Goal: Task Accomplishment & Management: Use online tool/utility

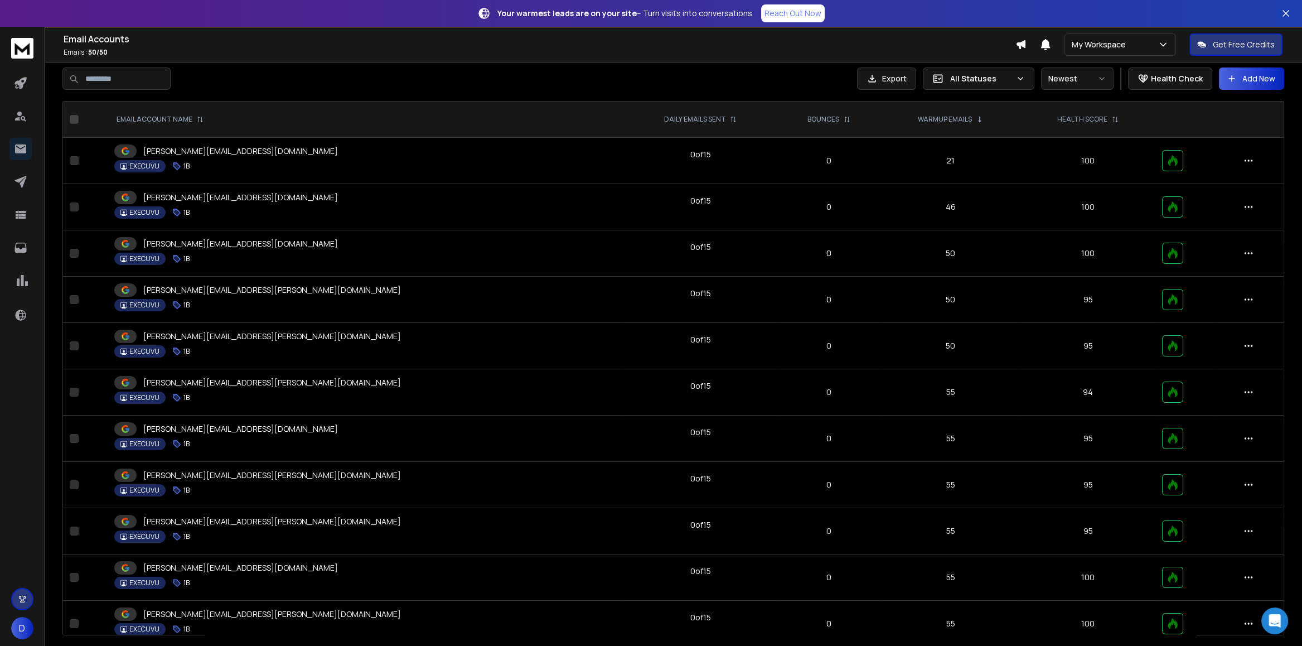
scroll to position [33, 0]
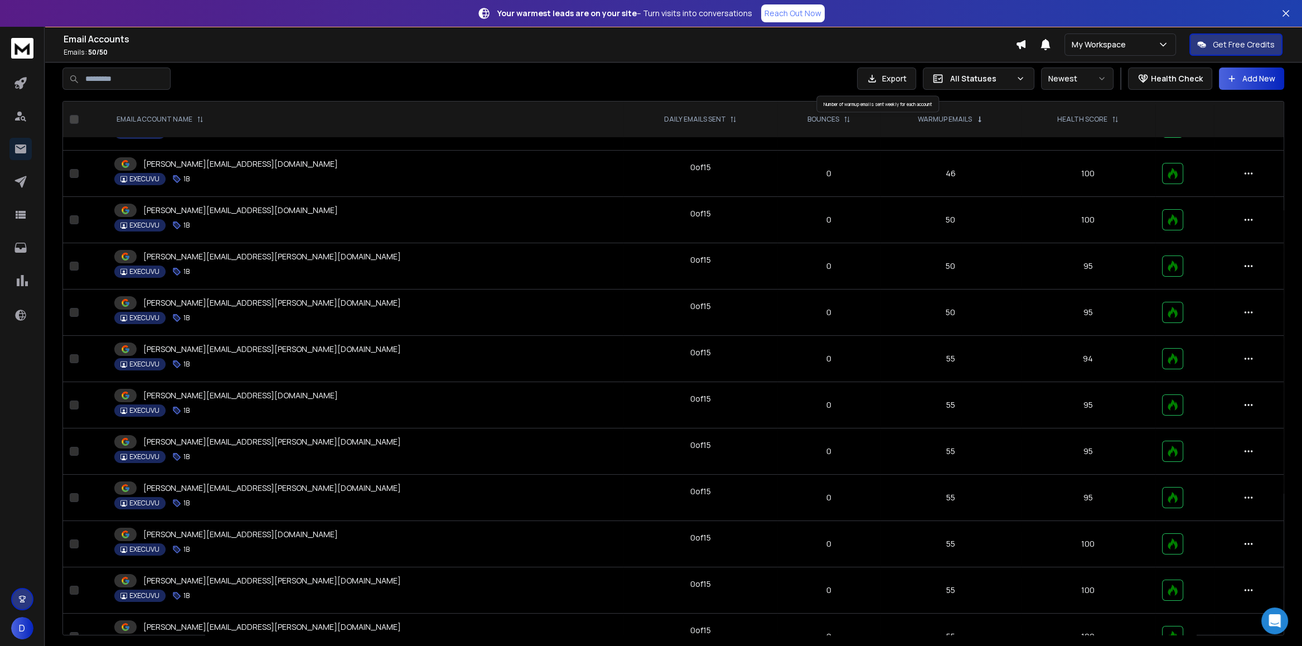
click at [918, 117] on p "WARMUP EMAILS" at bounding box center [945, 119] width 54 height 9
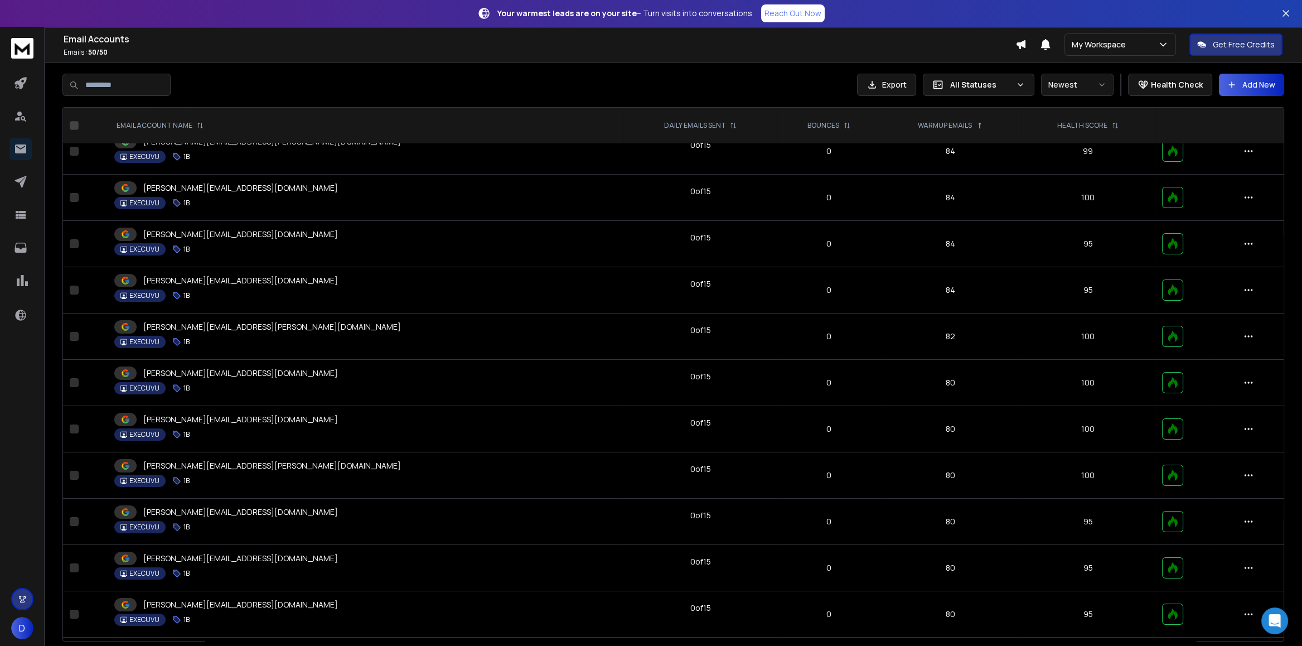
scroll to position [0, 0]
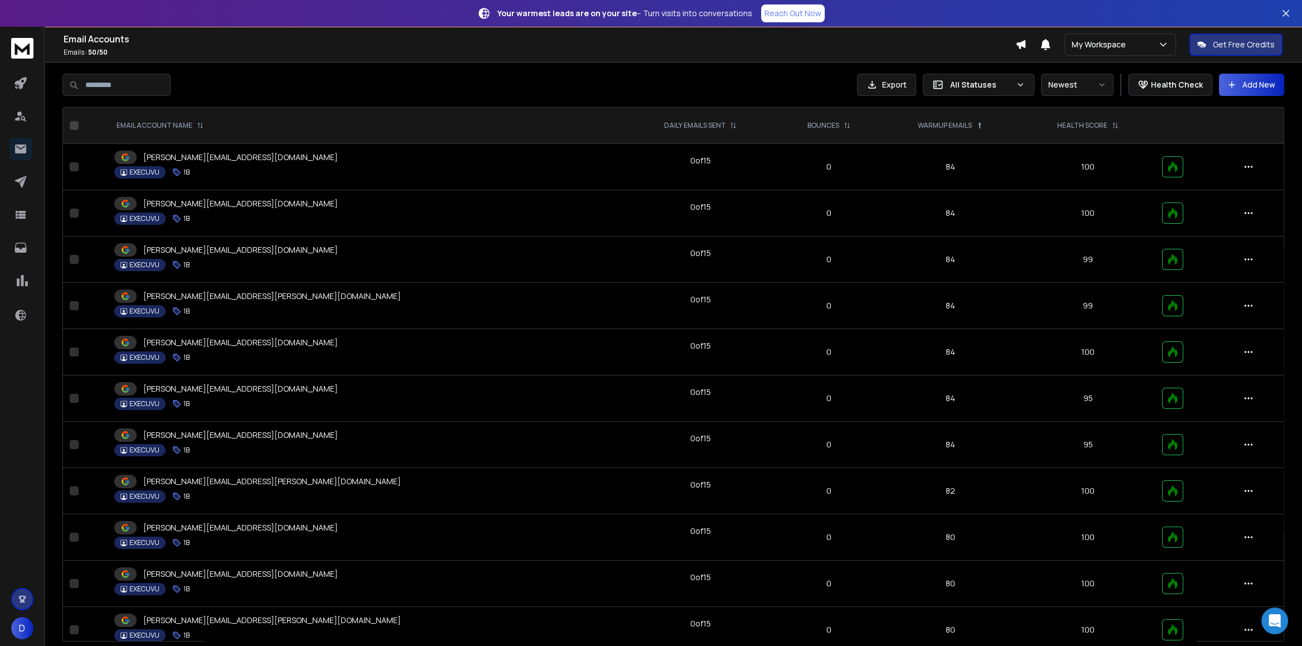
click at [196, 159] on p "[PERSON_NAME][EMAIL_ADDRESS][DOMAIN_NAME]" at bounding box center [240, 157] width 195 height 11
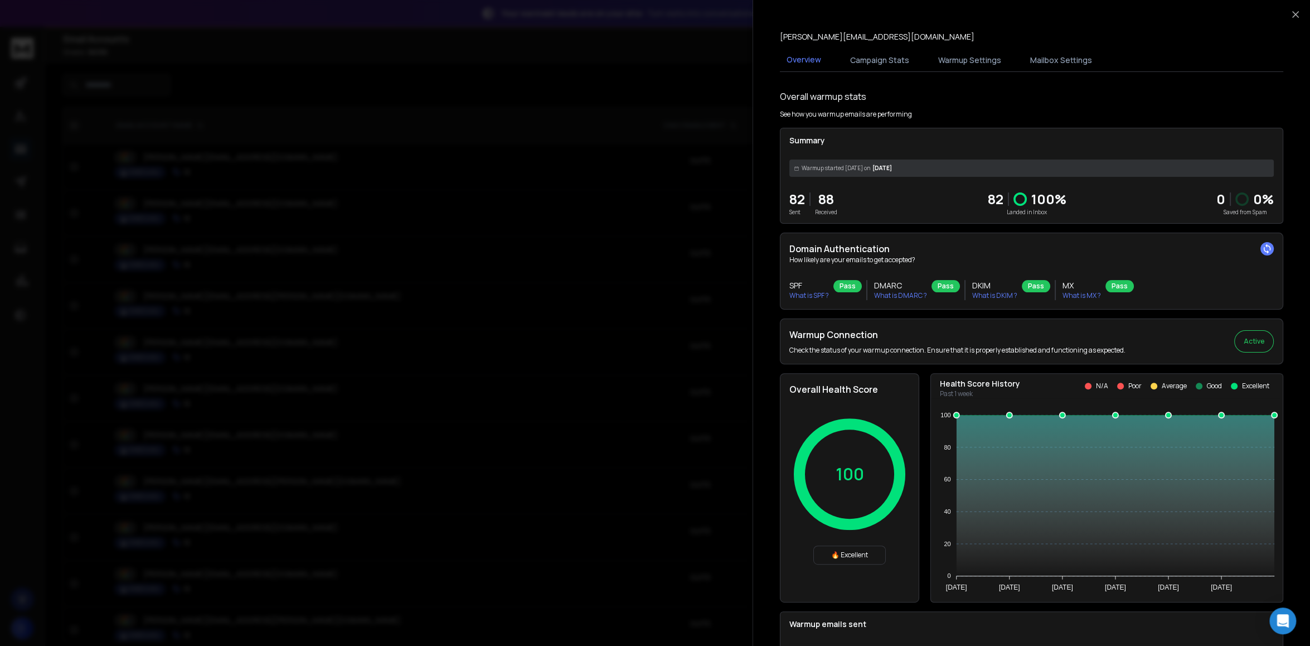
click at [1039, 53] on button "Mailbox Settings" at bounding box center [1061, 60] width 75 height 25
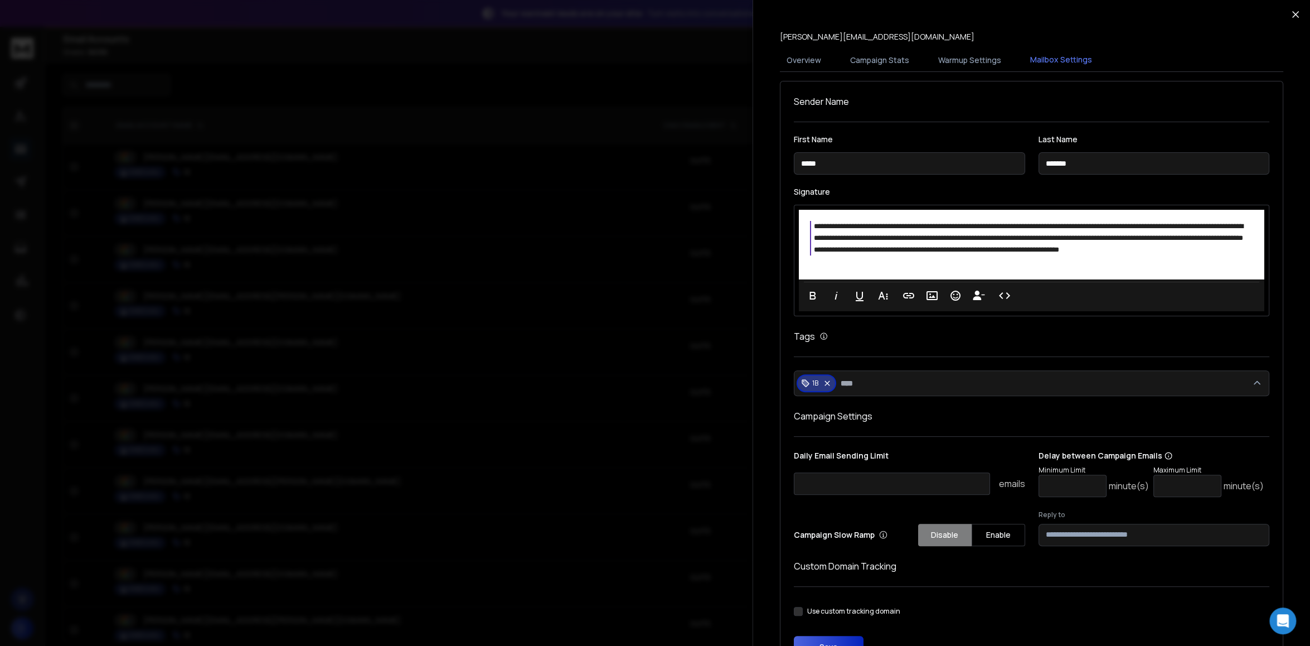
click at [1293, 13] on icon "button" at bounding box center [1296, 15] width 6 height 6
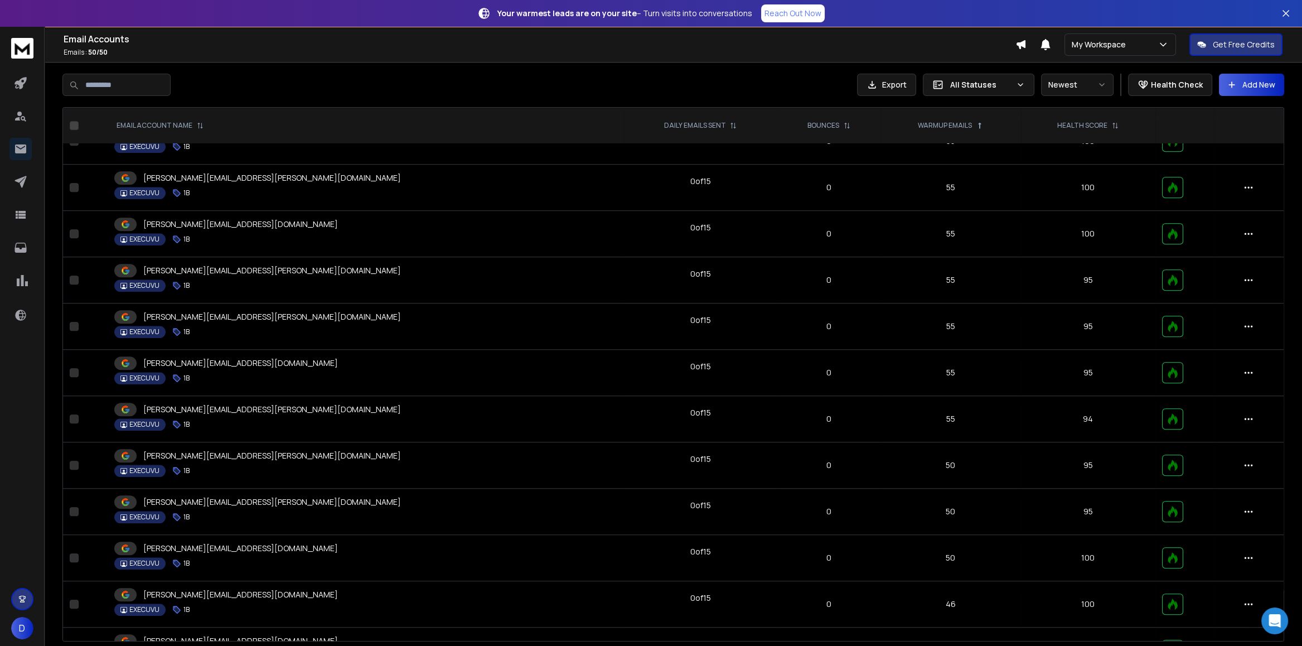
scroll to position [1817, 0]
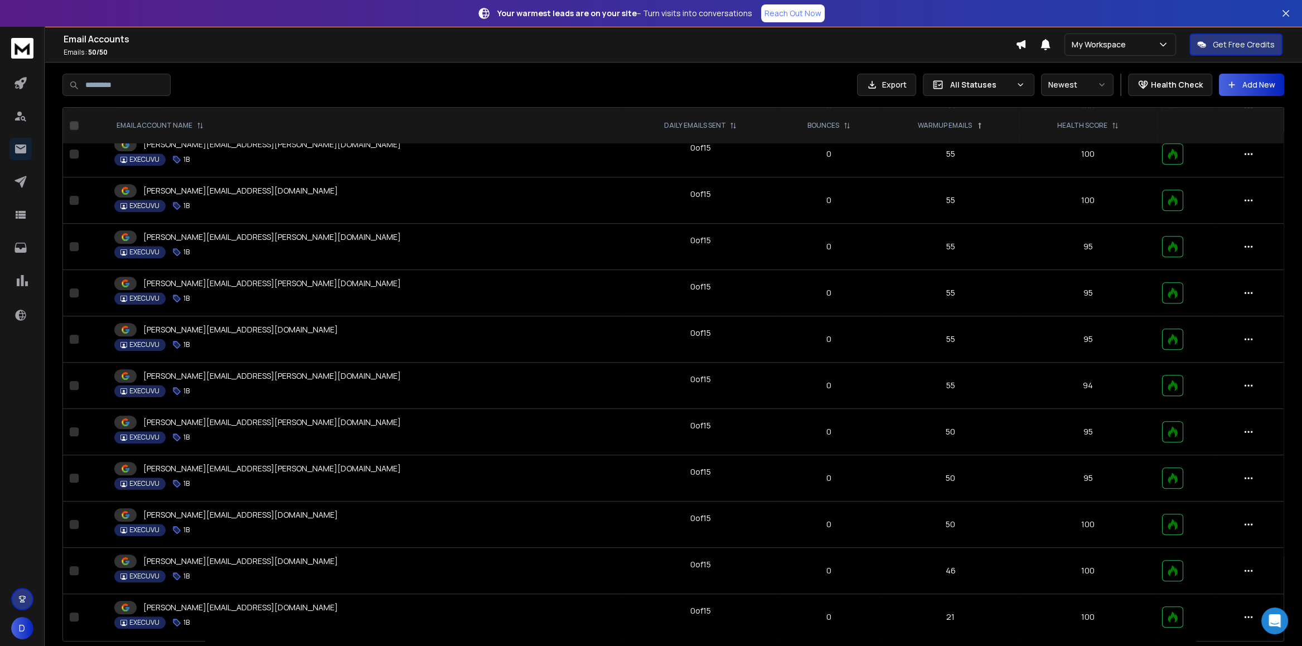
click at [216, 602] on p "[PERSON_NAME][EMAIL_ADDRESS][DOMAIN_NAME]" at bounding box center [240, 607] width 195 height 11
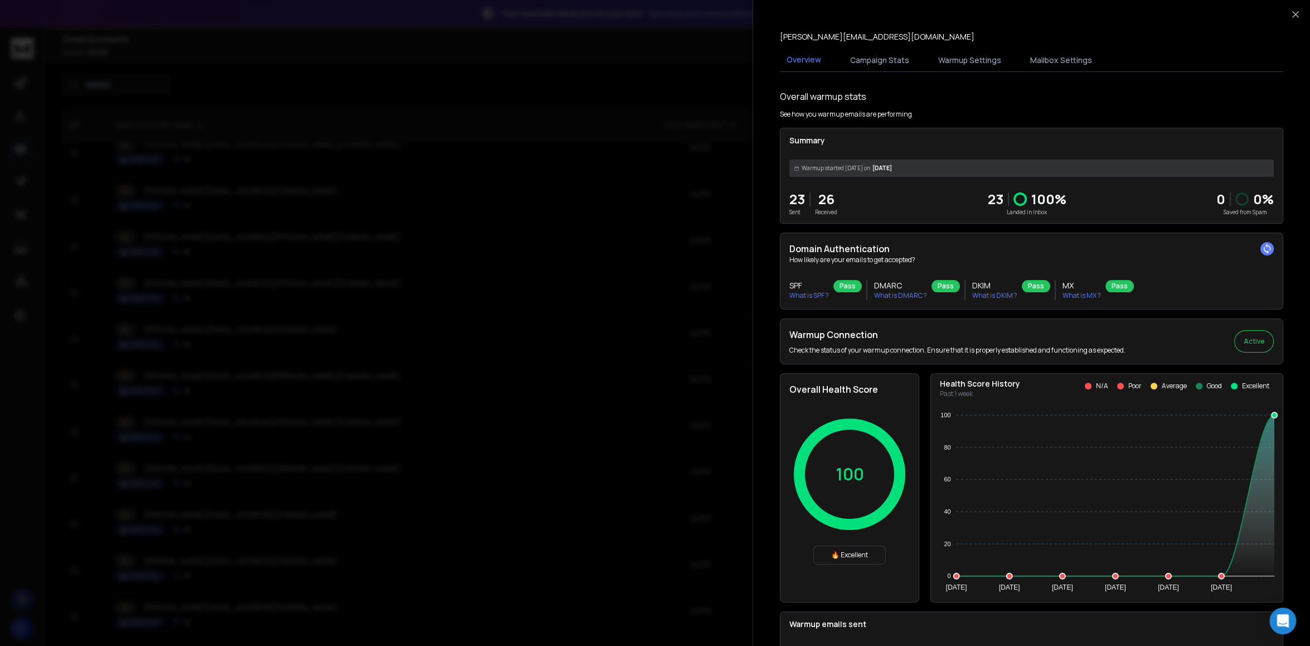
click at [1049, 54] on button "Mailbox Settings" at bounding box center [1061, 60] width 75 height 25
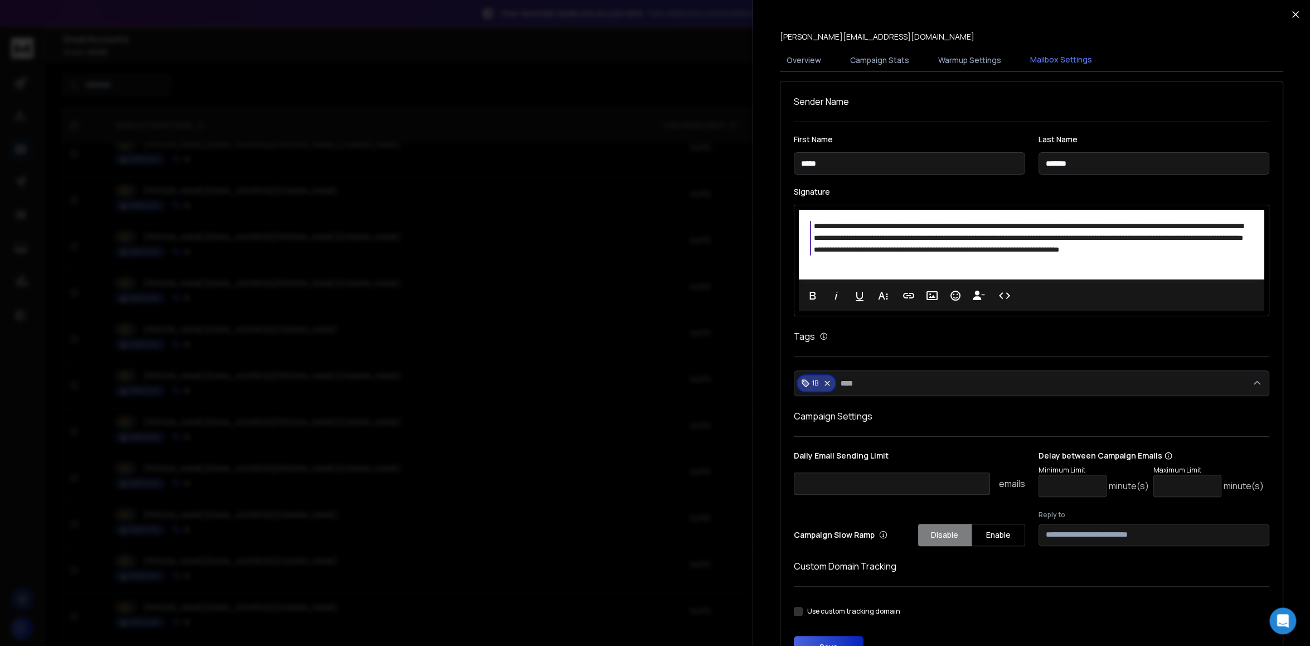
click at [1297, 12] on icon "button" at bounding box center [1295, 14] width 11 height 11
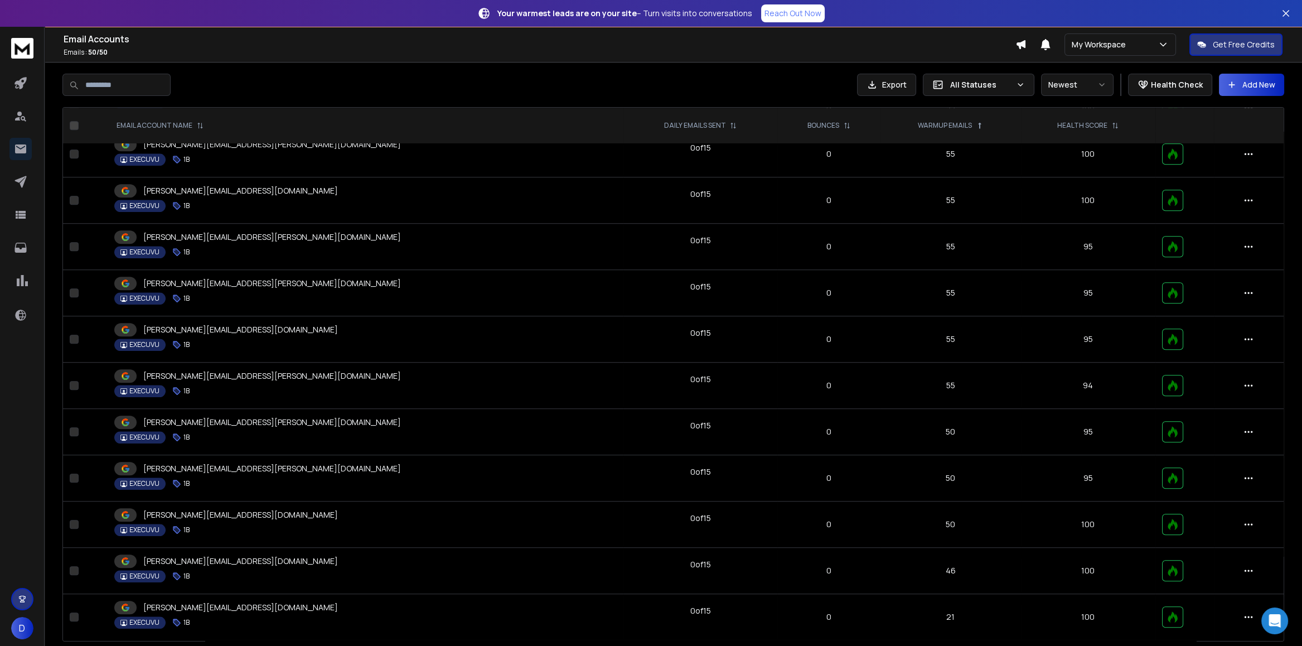
click at [186, 555] on p "[PERSON_NAME][EMAIL_ADDRESS][DOMAIN_NAME]" at bounding box center [240, 560] width 195 height 11
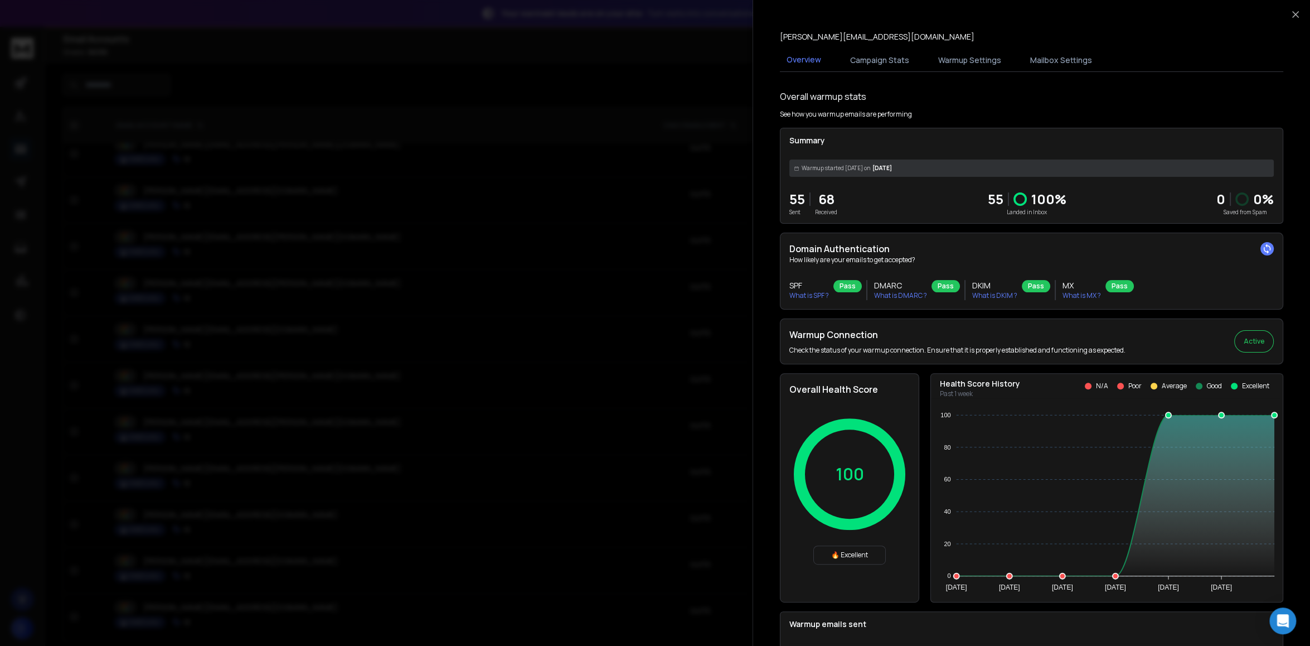
click at [1046, 60] on button "Mailbox Settings" at bounding box center [1061, 60] width 75 height 25
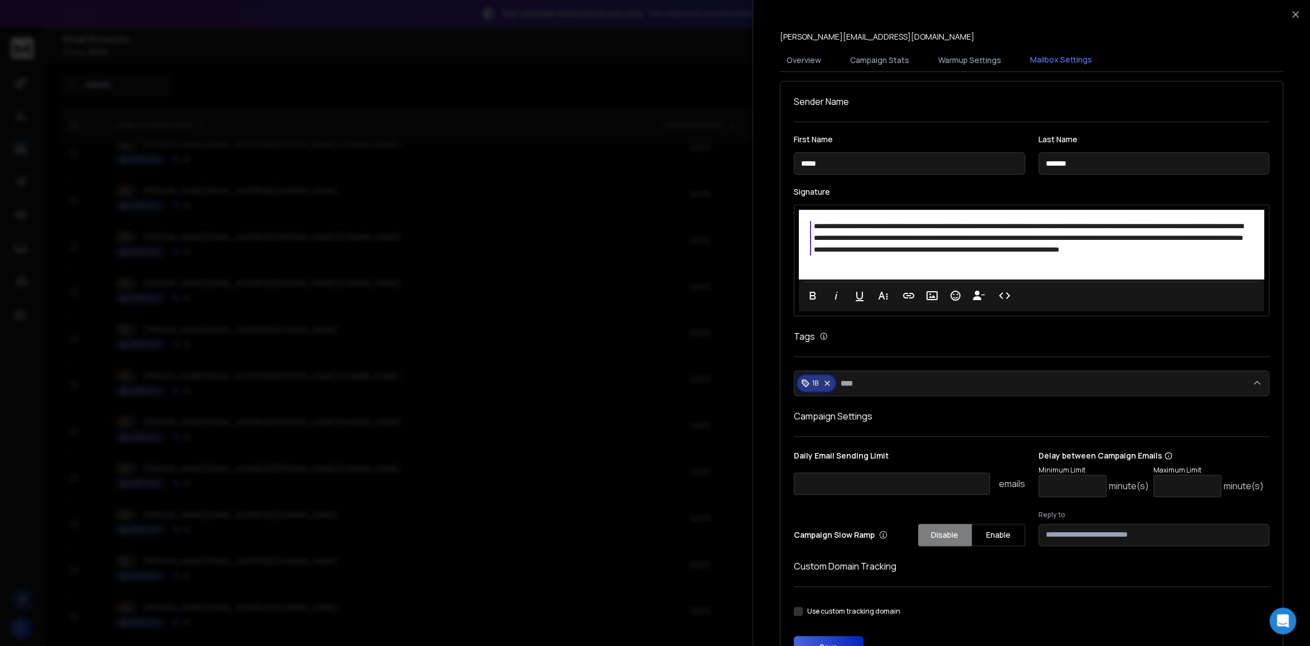
click at [1294, 7] on div "**********" at bounding box center [1031, 323] width 557 height 646
click at [1291, 17] on icon "button" at bounding box center [1295, 14] width 11 height 11
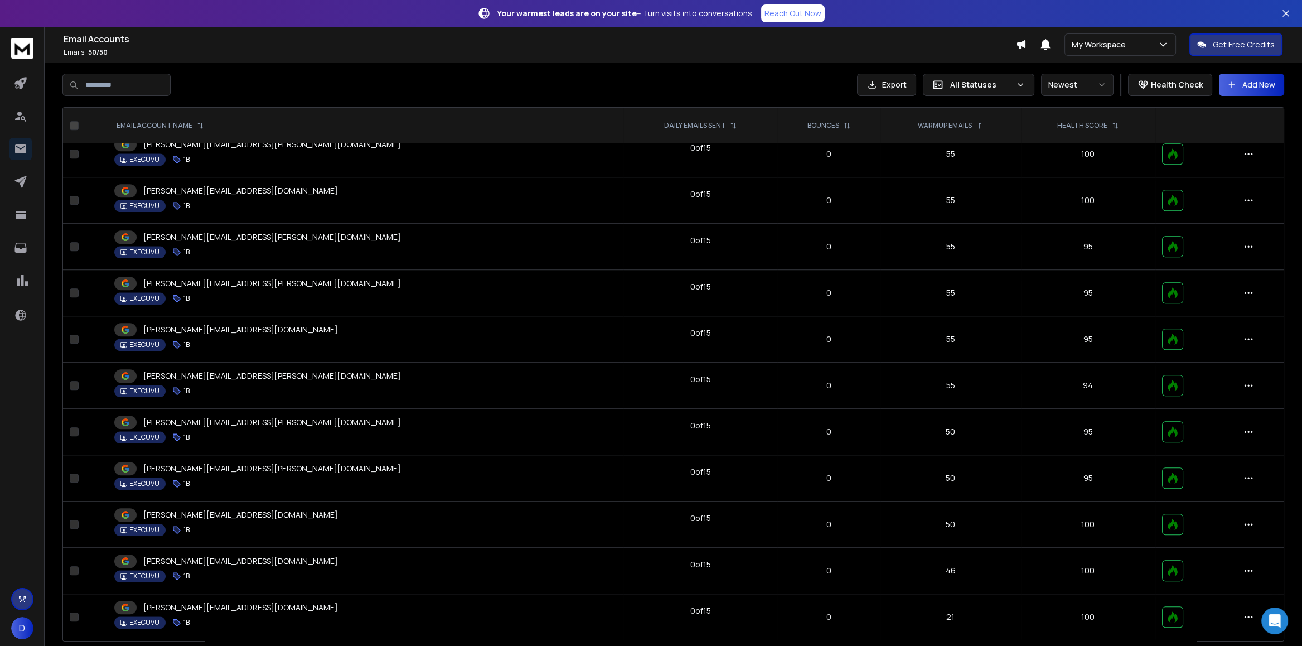
click at [206, 509] on p "[PERSON_NAME][EMAIL_ADDRESS][DOMAIN_NAME]" at bounding box center [240, 514] width 195 height 11
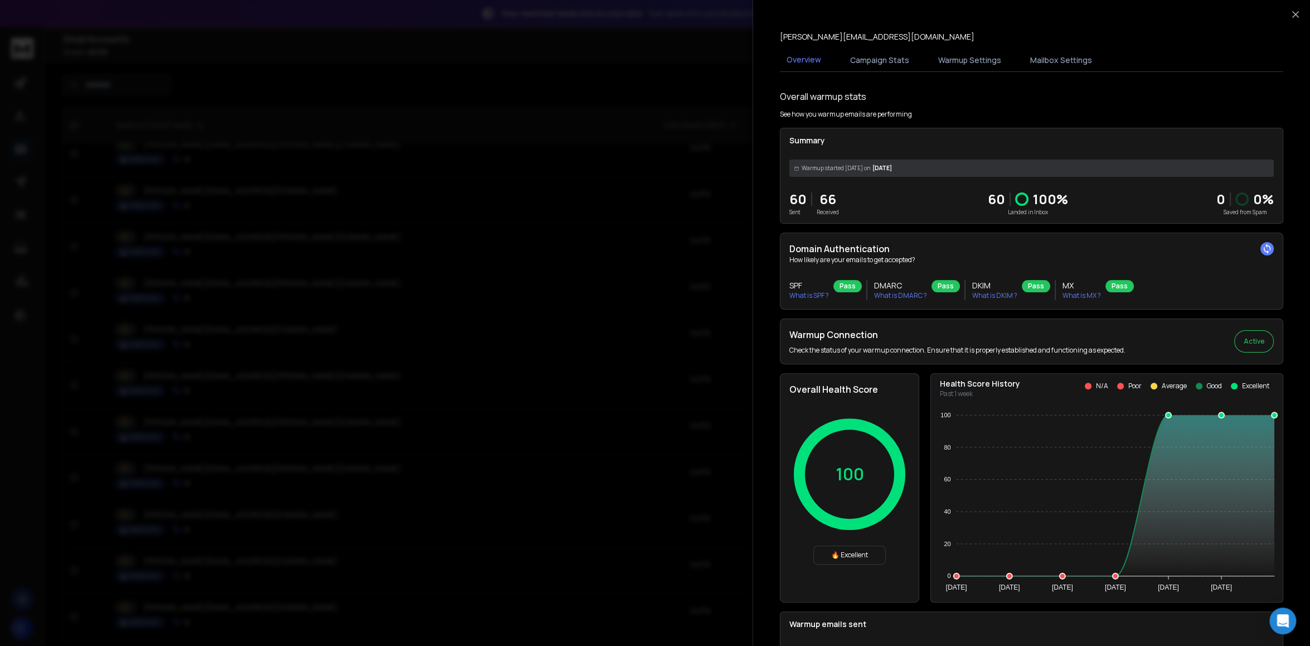
click at [1043, 52] on button "Mailbox Settings" at bounding box center [1061, 60] width 75 height 25
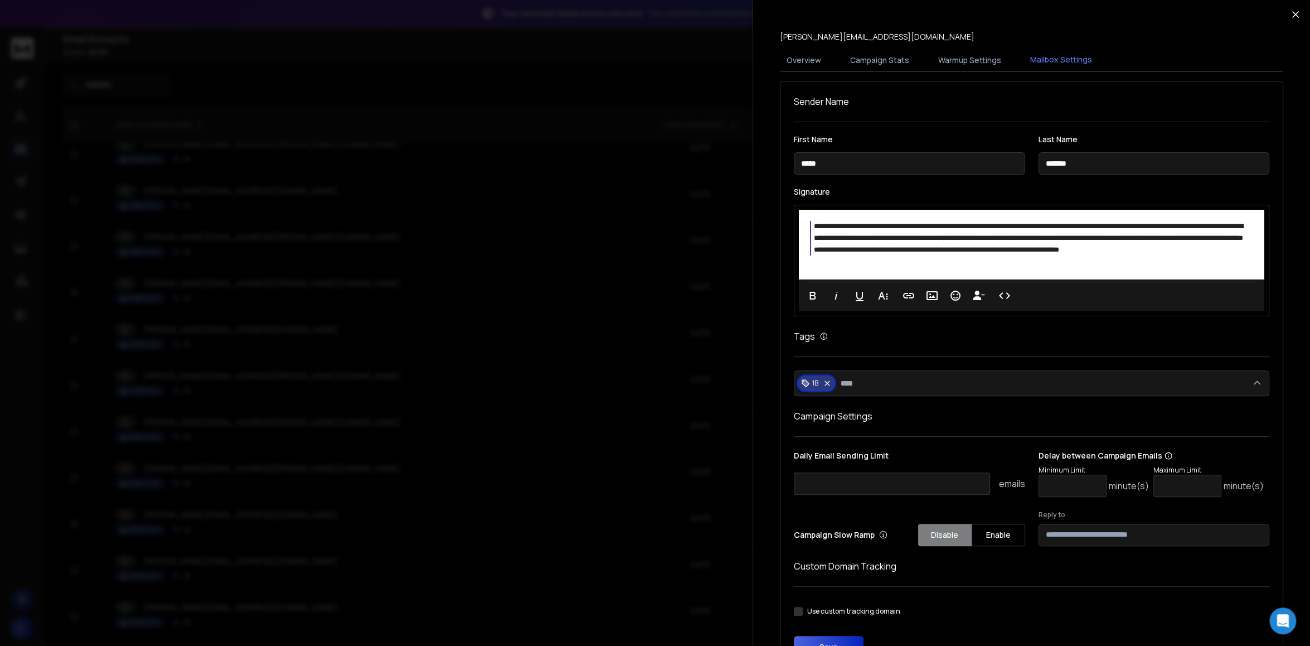
click at [1292, 19] on icon "button" at bounding box center [1295, 14] width 11 height 11
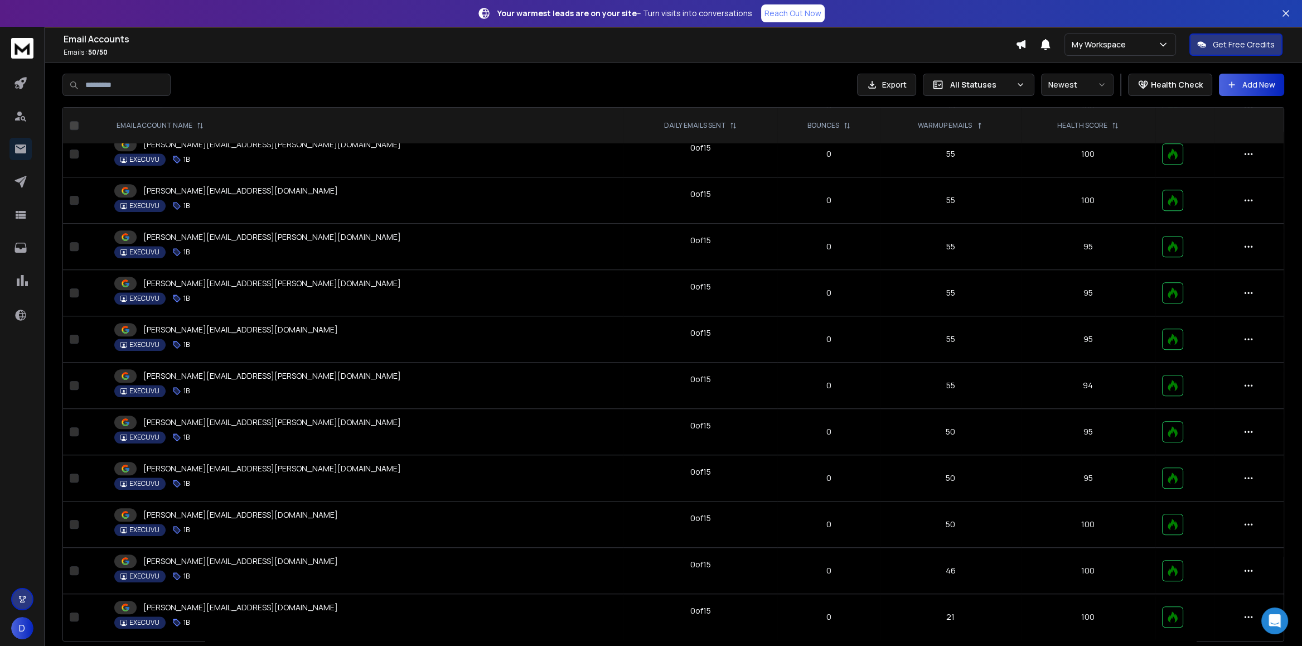
click at [202, 455] on td "[PERSON_NAME][EMAIL_ADDRESS][PERSON_NAME][DOMAIN_NAME] EXECUVU 1B" at bounding box center [366, 478] width 516 height 46
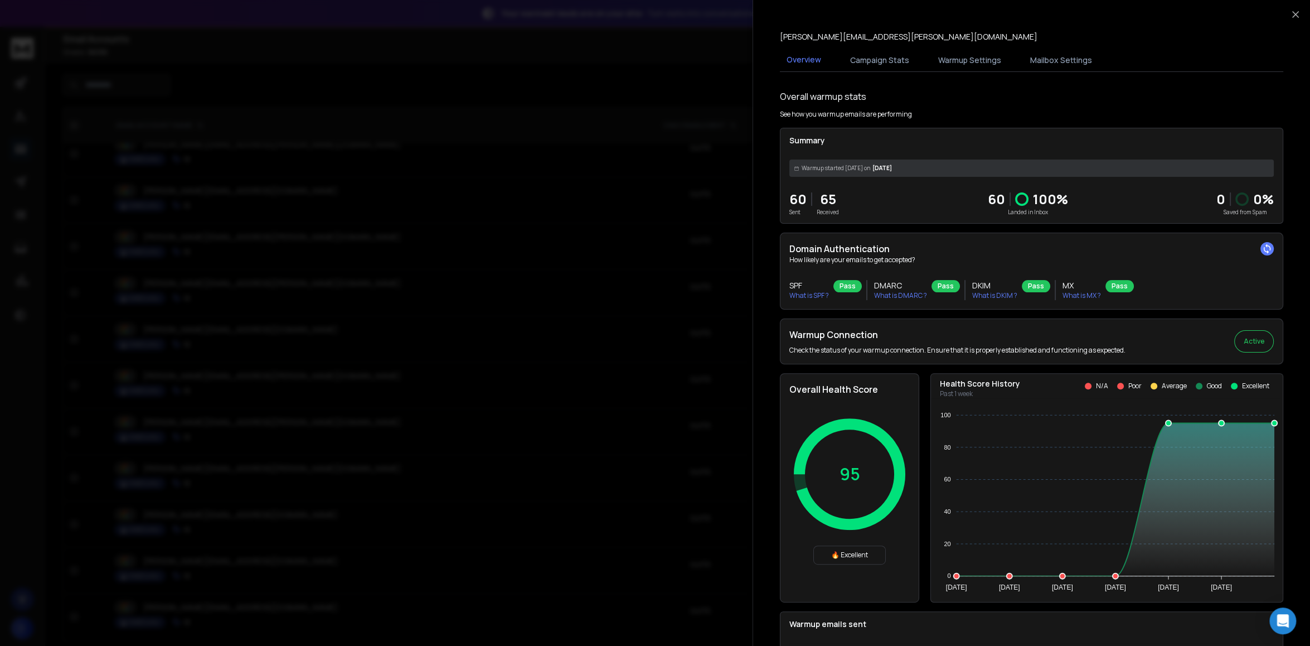
click at [1064, 55] on button "Mailbox Settings" at bounding box center [1061, 60] width 75 height 25
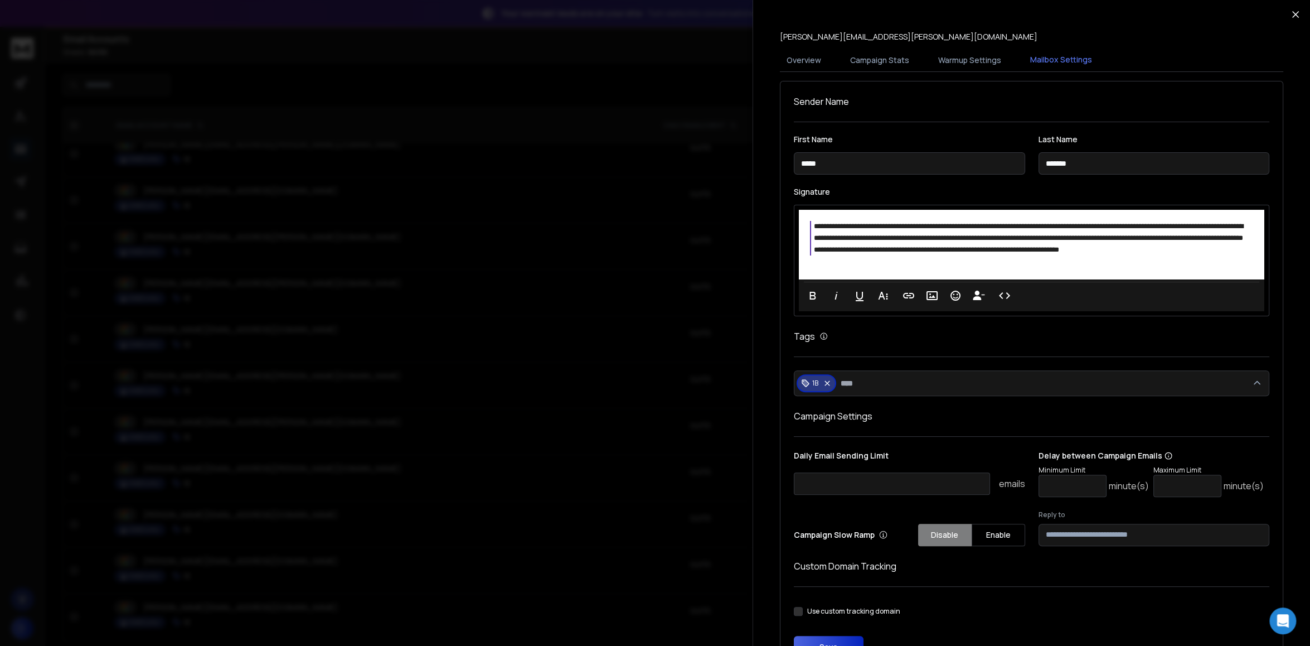
click at [1291, 16] on icon "button" at bounding box center [1295, 14] width 11 height 11
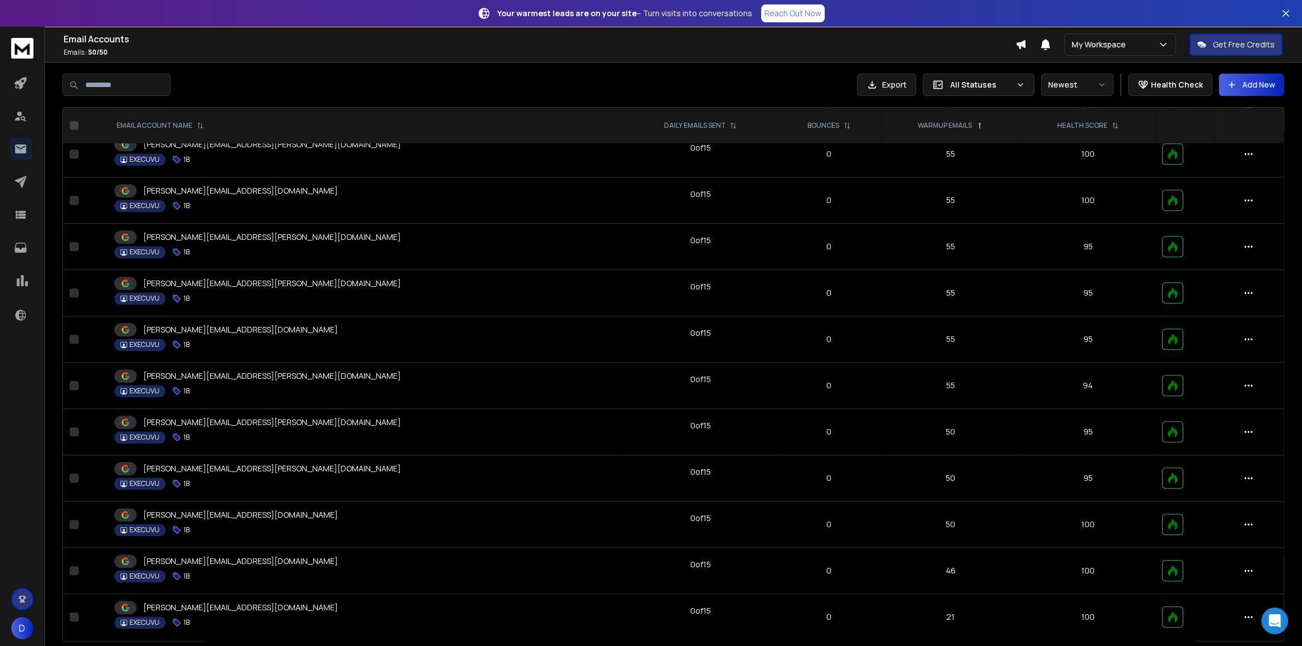
click at [194, 416] on p "[PERSON_NAME][EMAIL_ADDRESS][PERSON_NAME][DOMAIN_NAME]" at bounding box center [272, 421] width 258 height 11
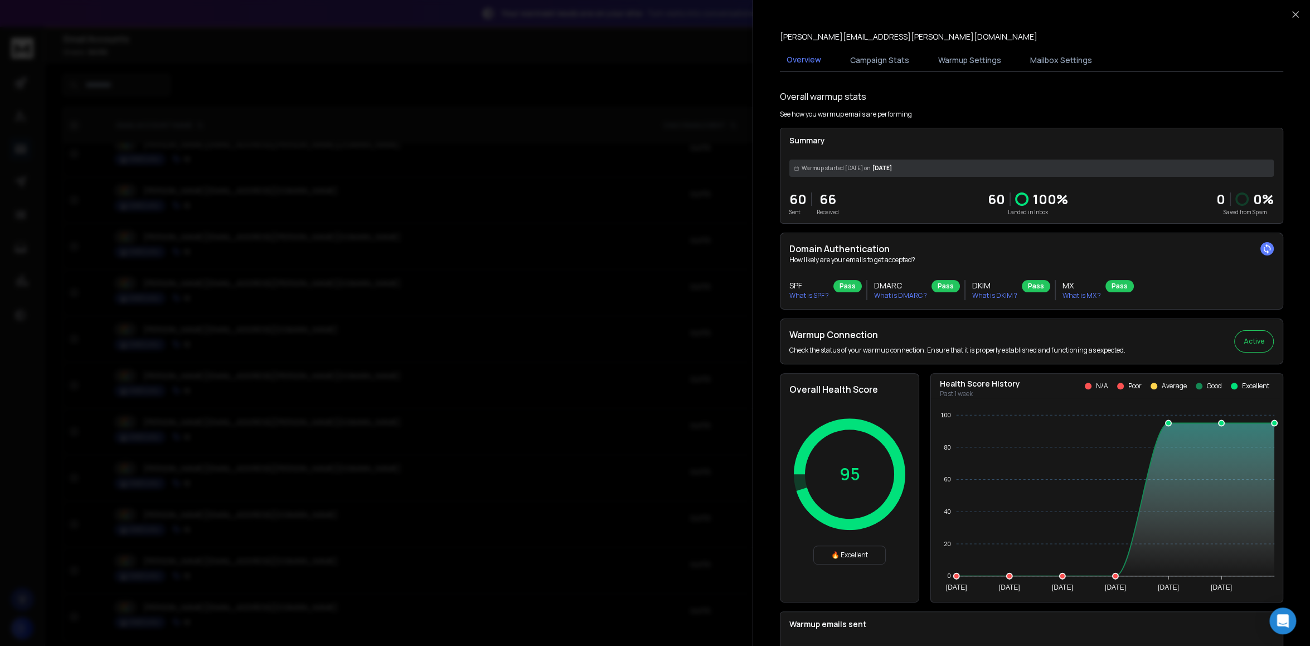
click at [1058, 54] on button "Mailbox Settings" at bounding box center [1061, 60] width 75 height 25
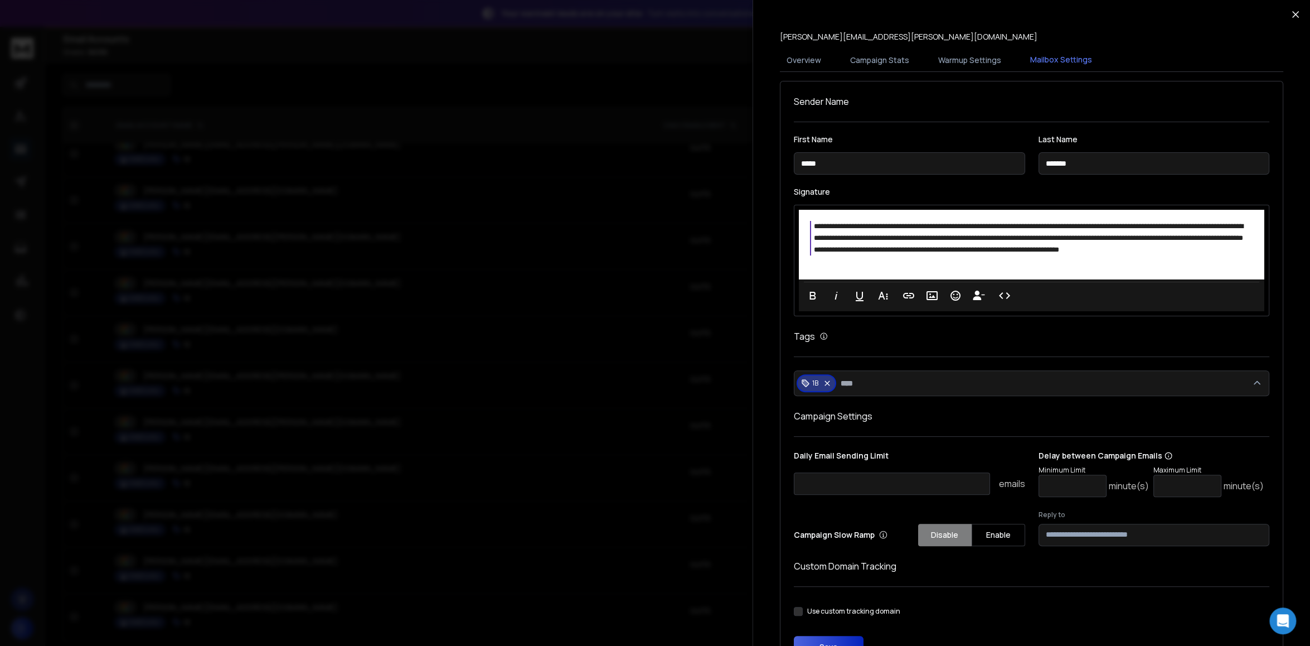
click at [1290, 11] on icon "button" at bounding box center [1295, 14] width 11 height 11
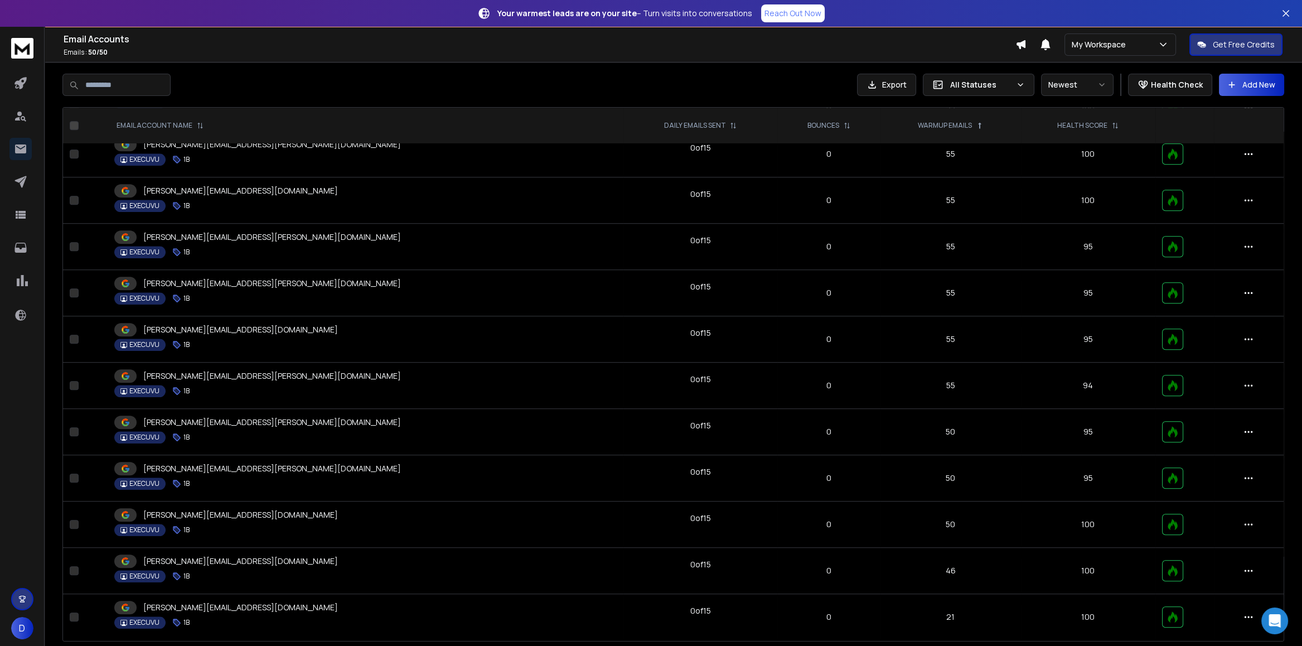
click at [192, 324] on p "[PERSON_NAME][EMAIL_ADDRESS][DOMAIN_NAME]" at bounding box center [240, 329] width 195 height 11
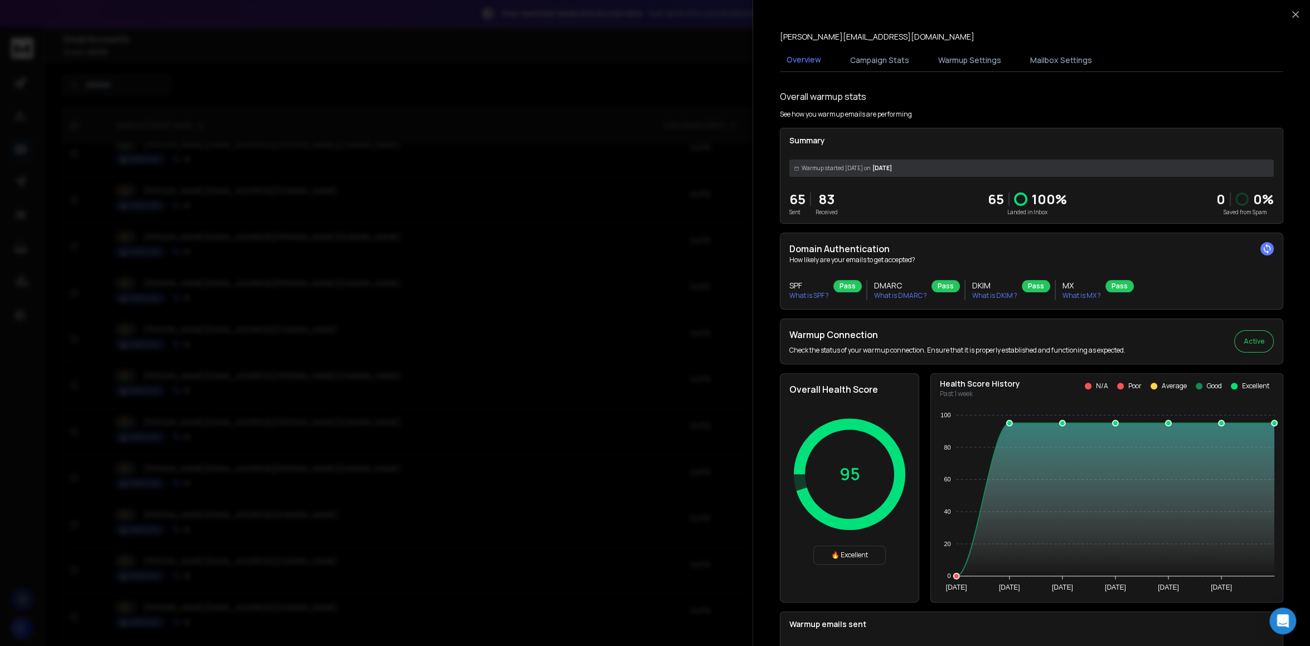
click at [1039, 49] on button "Mailbox Settings" at bounding box center [1061, 60] width 75 height 25
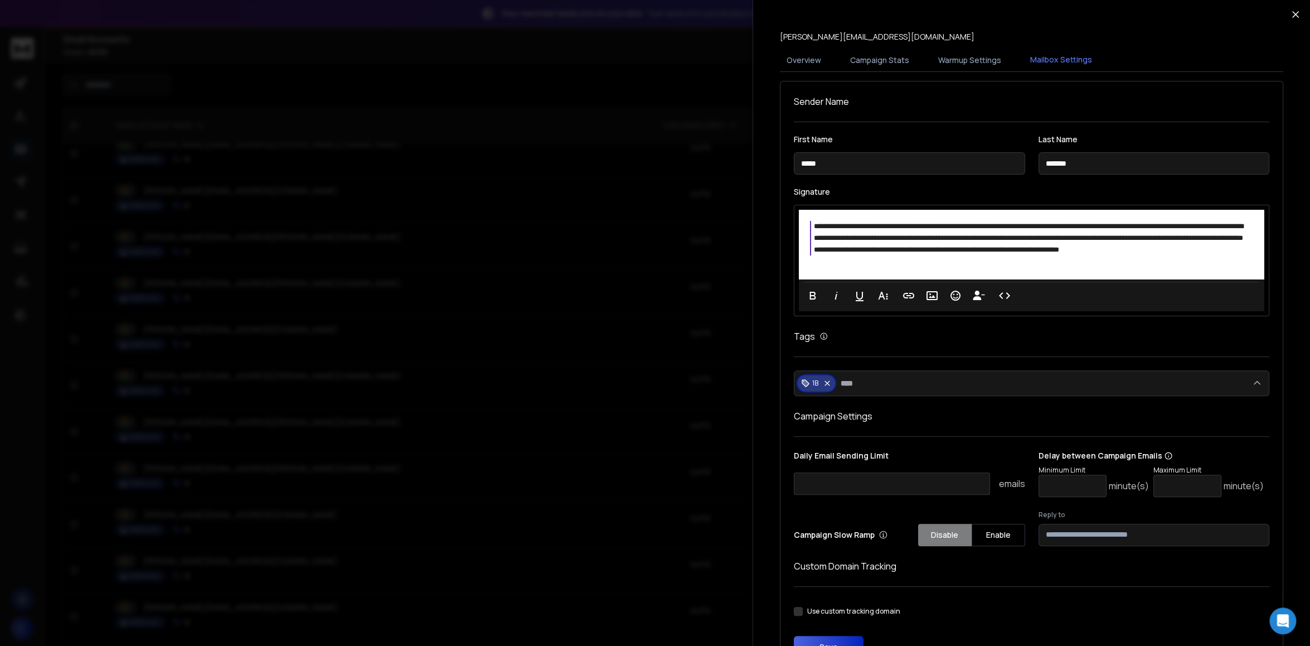
click at [1296, 13] on icon "button" at bounding box center [1295, 14] width 11 height 11
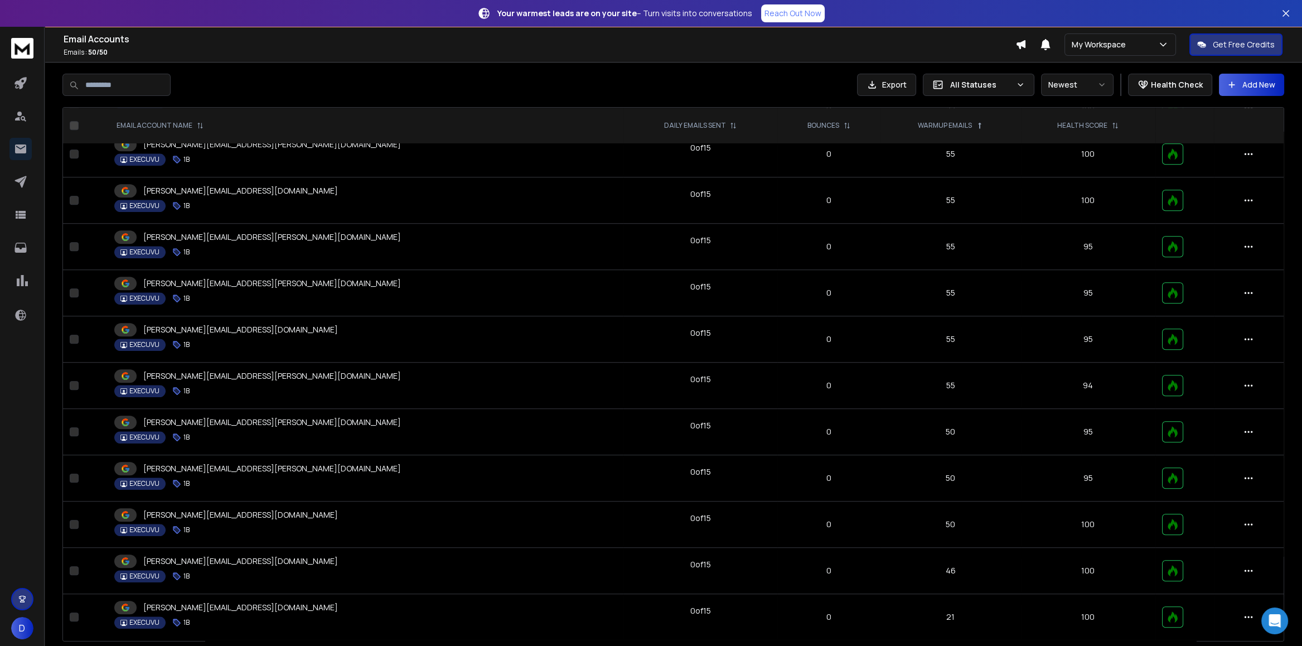
click at [198, 185] on p "[PERSON_NAME][EMAIL_ADDRESS][DOMAIN_NAME]" at bounding box center [240, 190] width 195 height 11
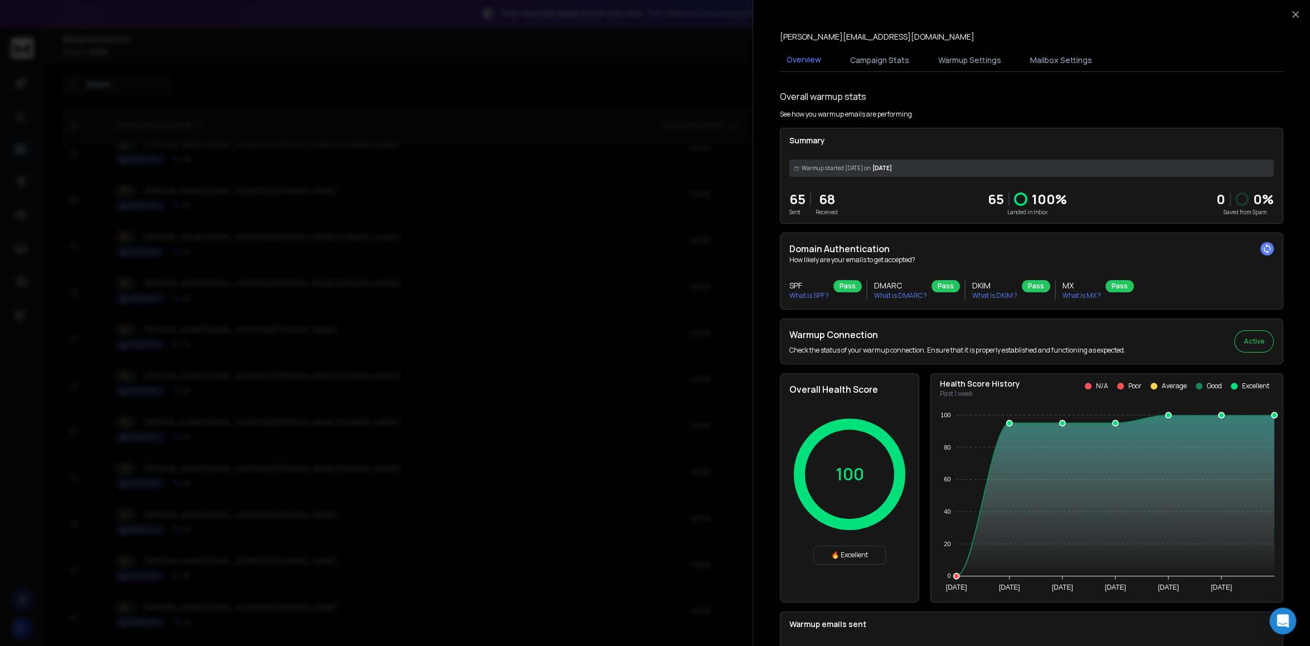
click at [1069, 54] on button "Mailbox Settings" at bounding box center [1061, 60] width 75 height 25
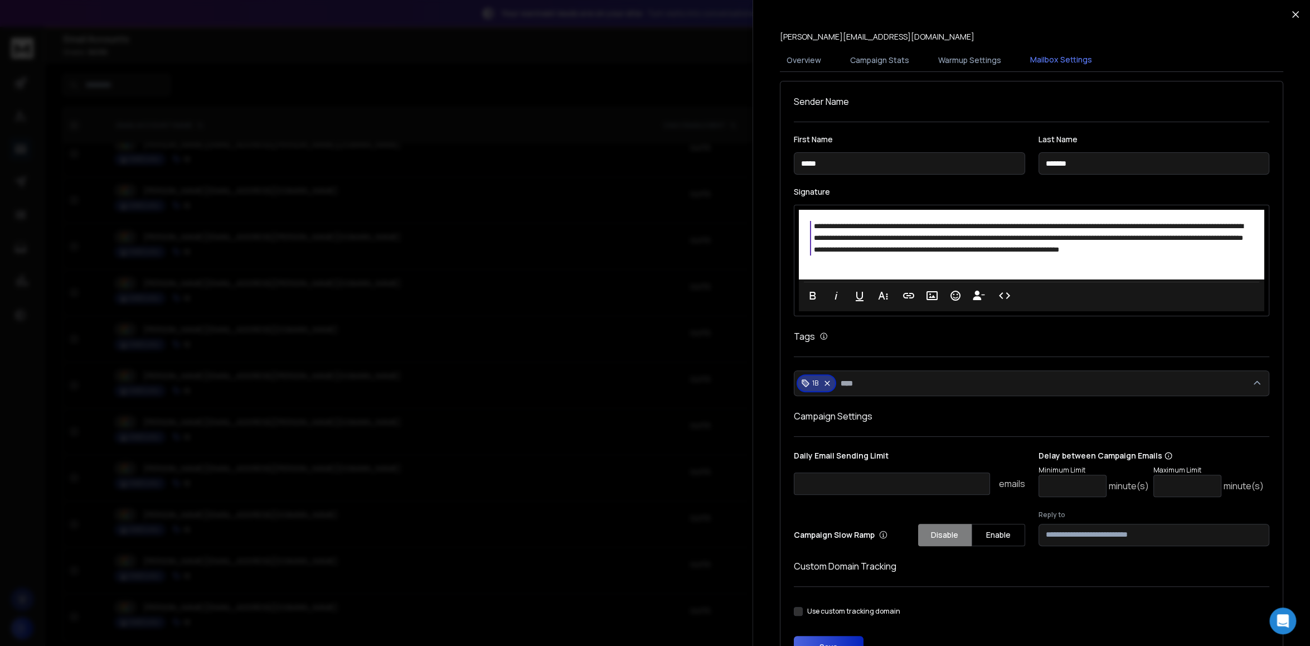
click at [1293, 13] on icon "button" at bounding box center [1296, 15] width 6 height 6
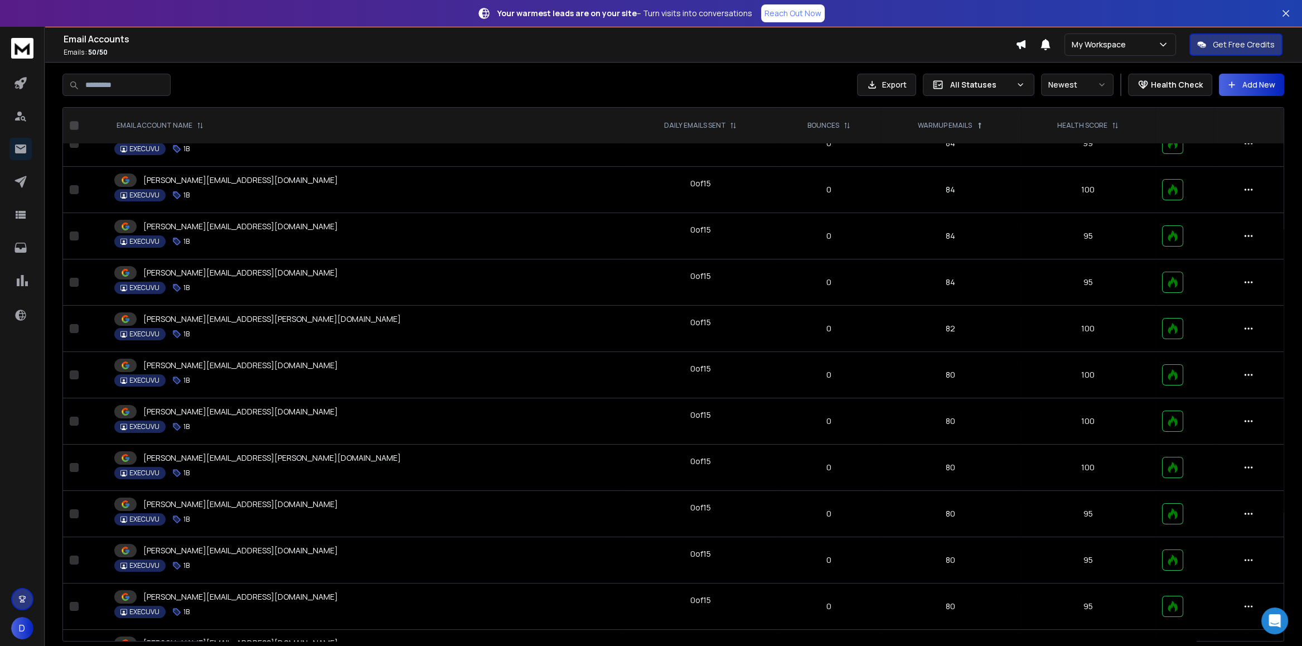
scroll to position [0, 0]
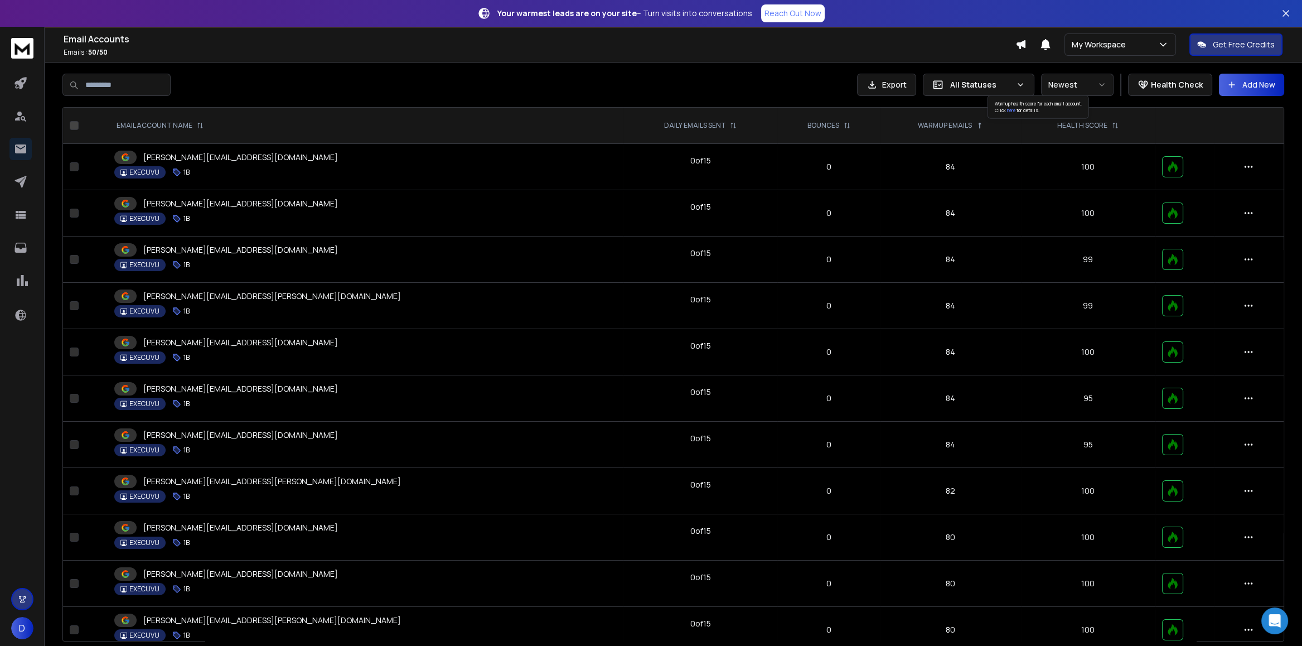
click at [1057, 125] on p "HEALTH SCORE" at bounding box center [1082, 125] width 50 height 9
click at [1163, 78] on button "Health Check" at bounding box center [1170, 85] width 84 height 22
click at [883, 83] on button "Export" at bounding box center [886, 85] width 59 height 22
